Goal: Task Accomplishment & Management: Manage account settings

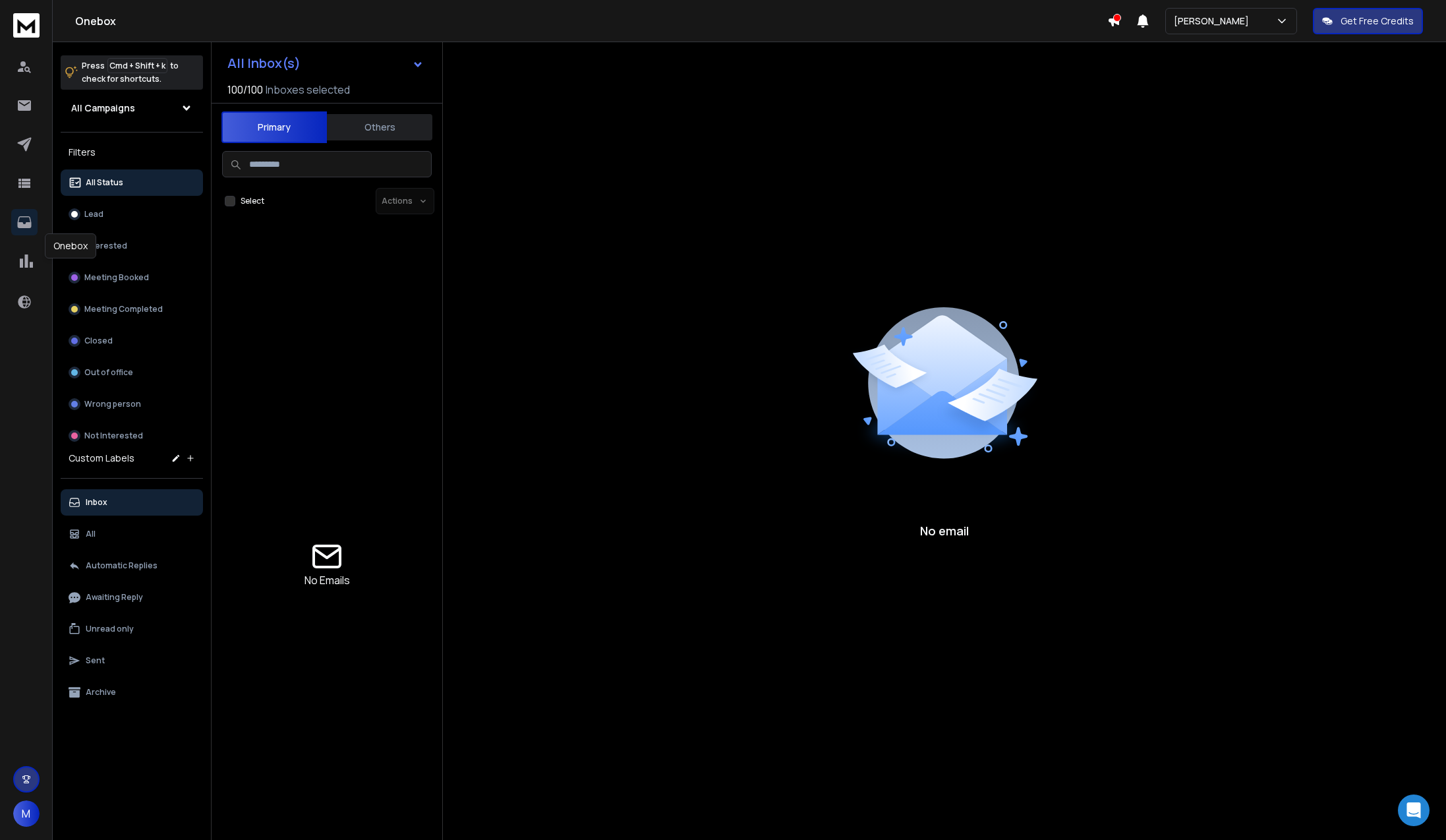
click at [426, 140] on button "Others" at bounding box center [380, 127] width 105 height 29
click at [294, 142] on button "Primary" at bounding box center [274, 127] width 105 height 29
click at [27, 151] on icon at bounding box center [24, 144] width 14 height 14
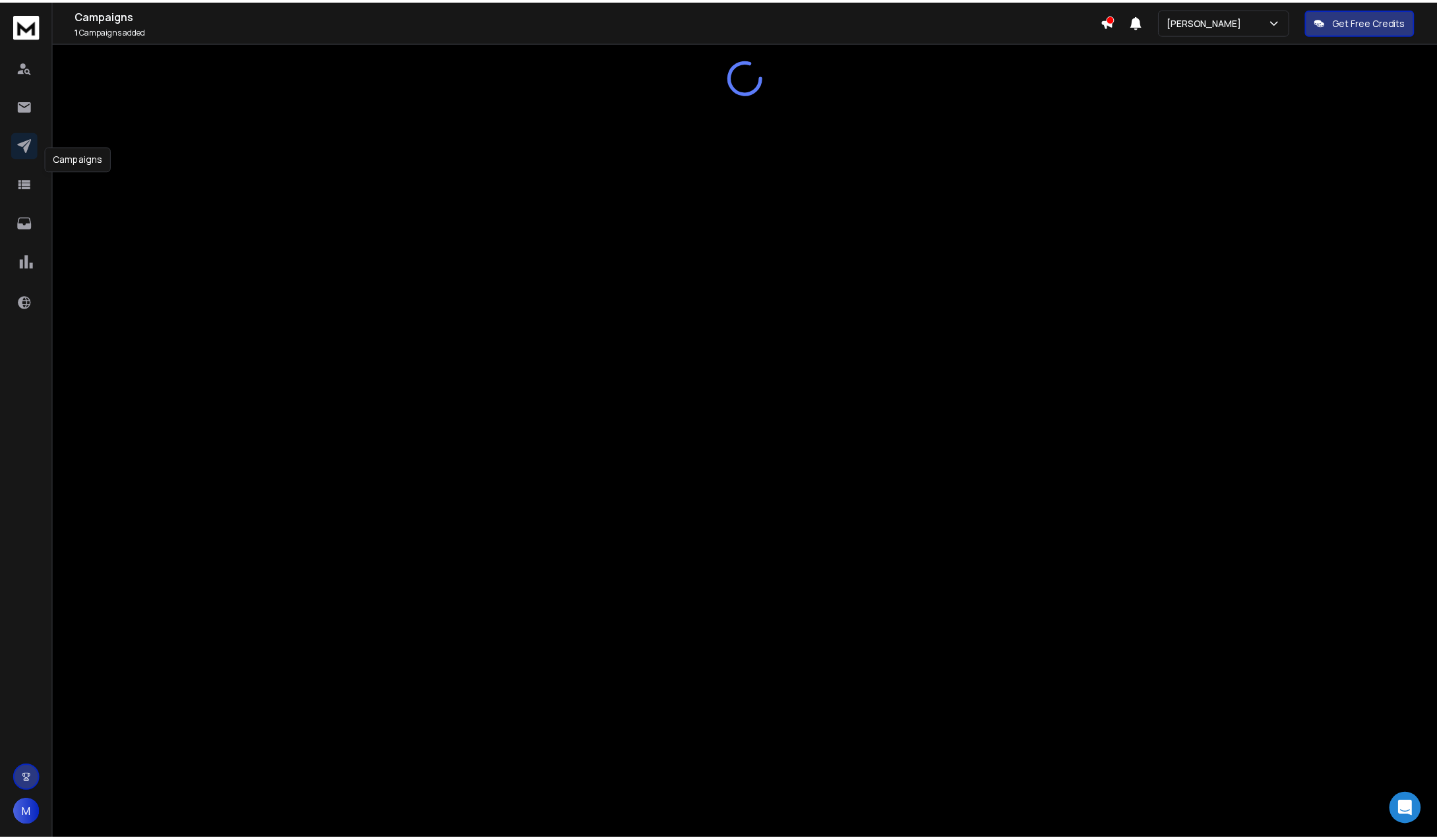
scroll to position [4, 0]
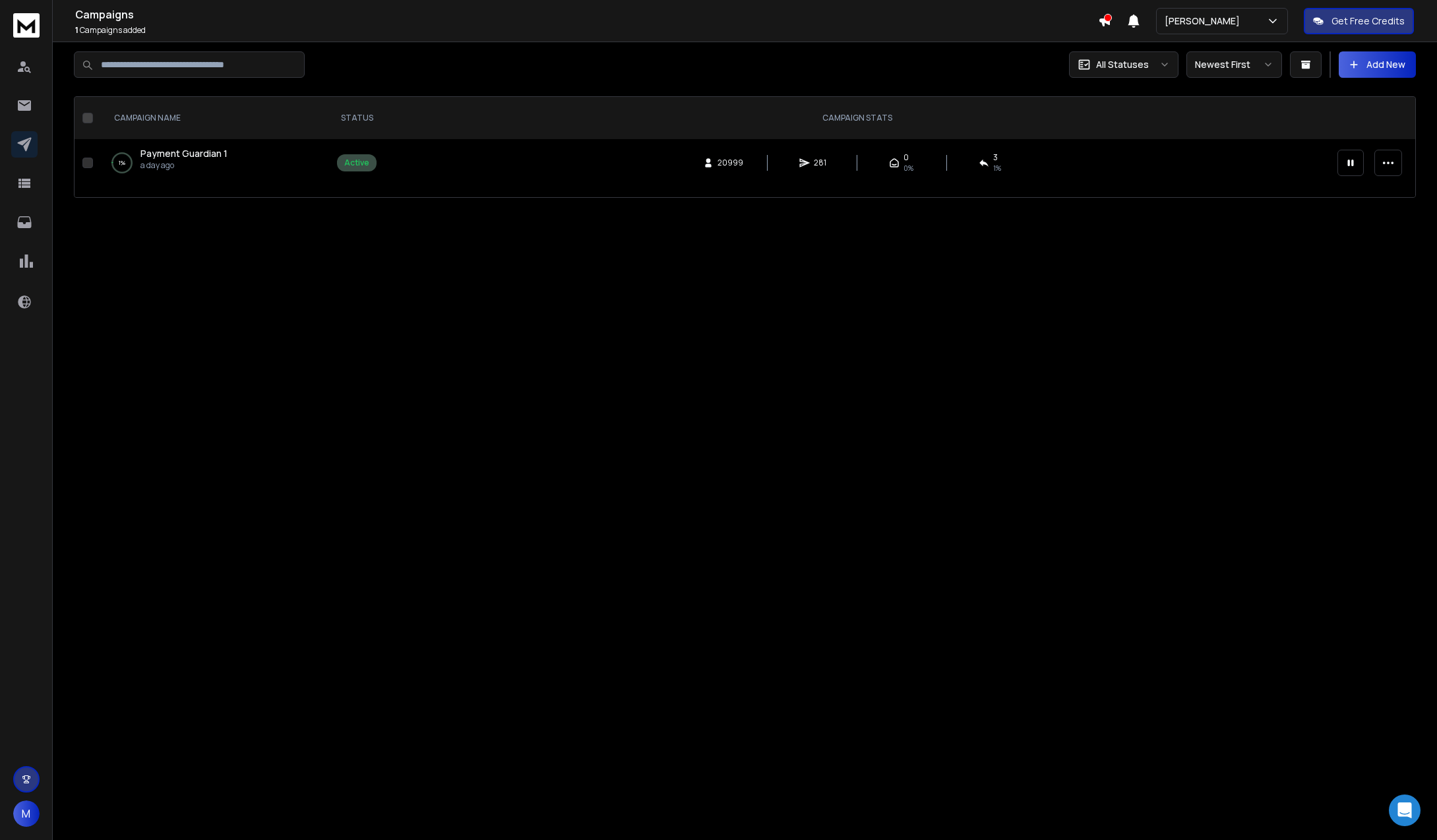
click at [205, 171] on p "a day ago" at bounding box center [184, 166] width 87 height 10
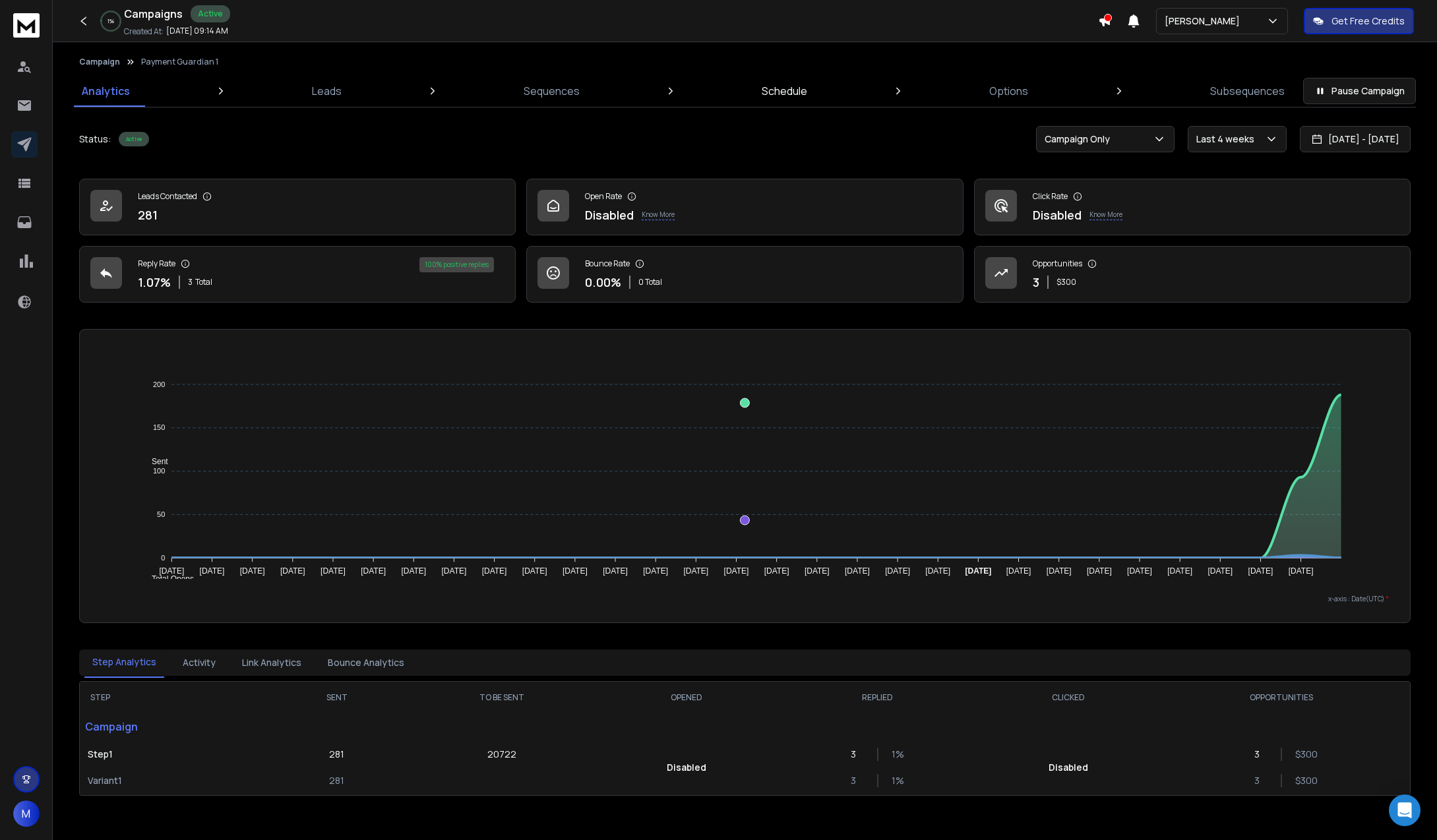
click at [786, 99] on p "Schedule" at bounding box center [784, 91] width 46 height 16
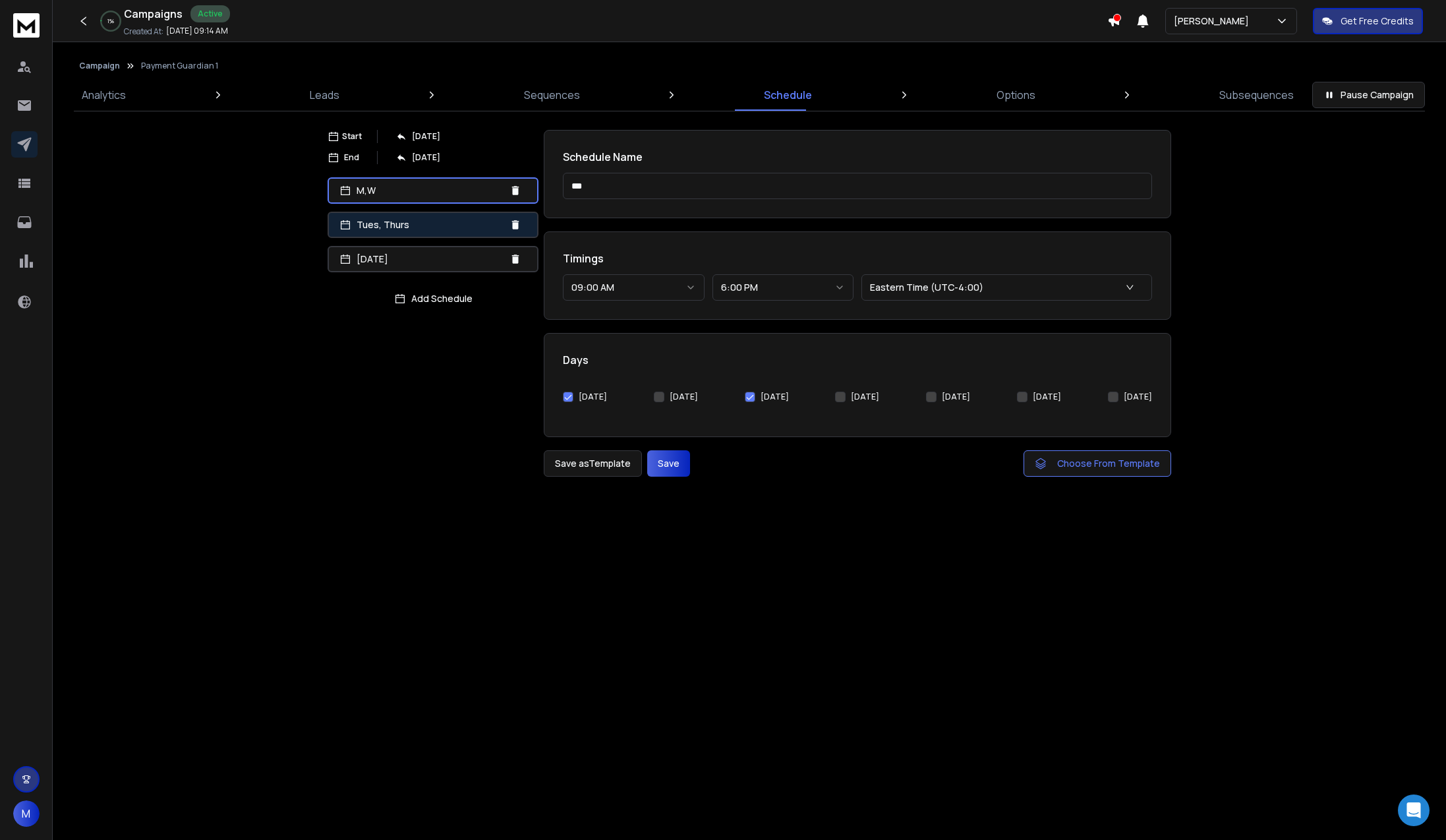
click at [461, 231] on p "Tues, Thurs" at bounding box center [431, 225] width 148 height 14
select select "********"
type input "**********"
click at [999, 103] on p "Options" at bounding box center [1016, 94] width 39 height 16
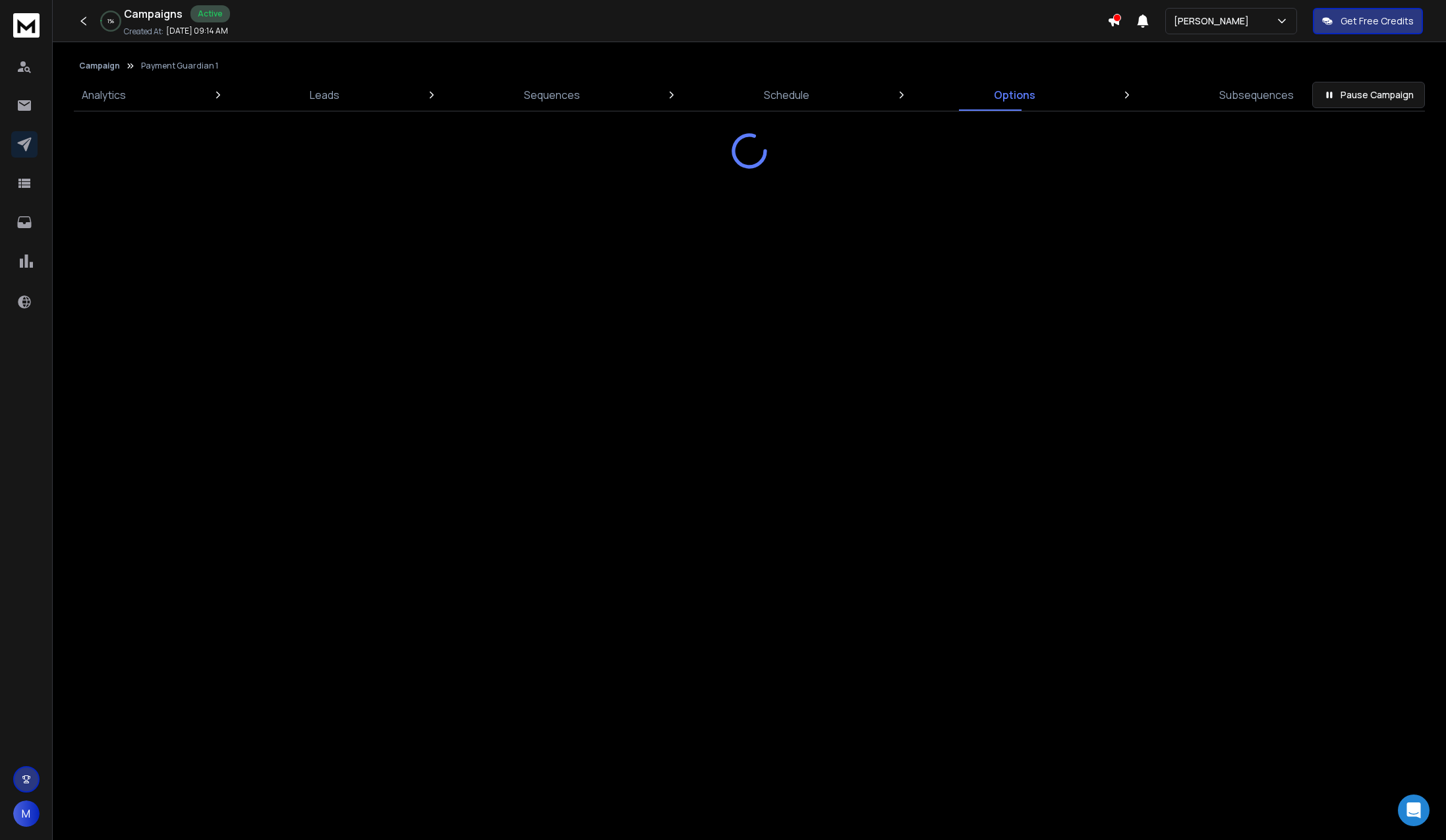
select select "*"
